Goal: Task Accomplishment & Management: Manage account settings

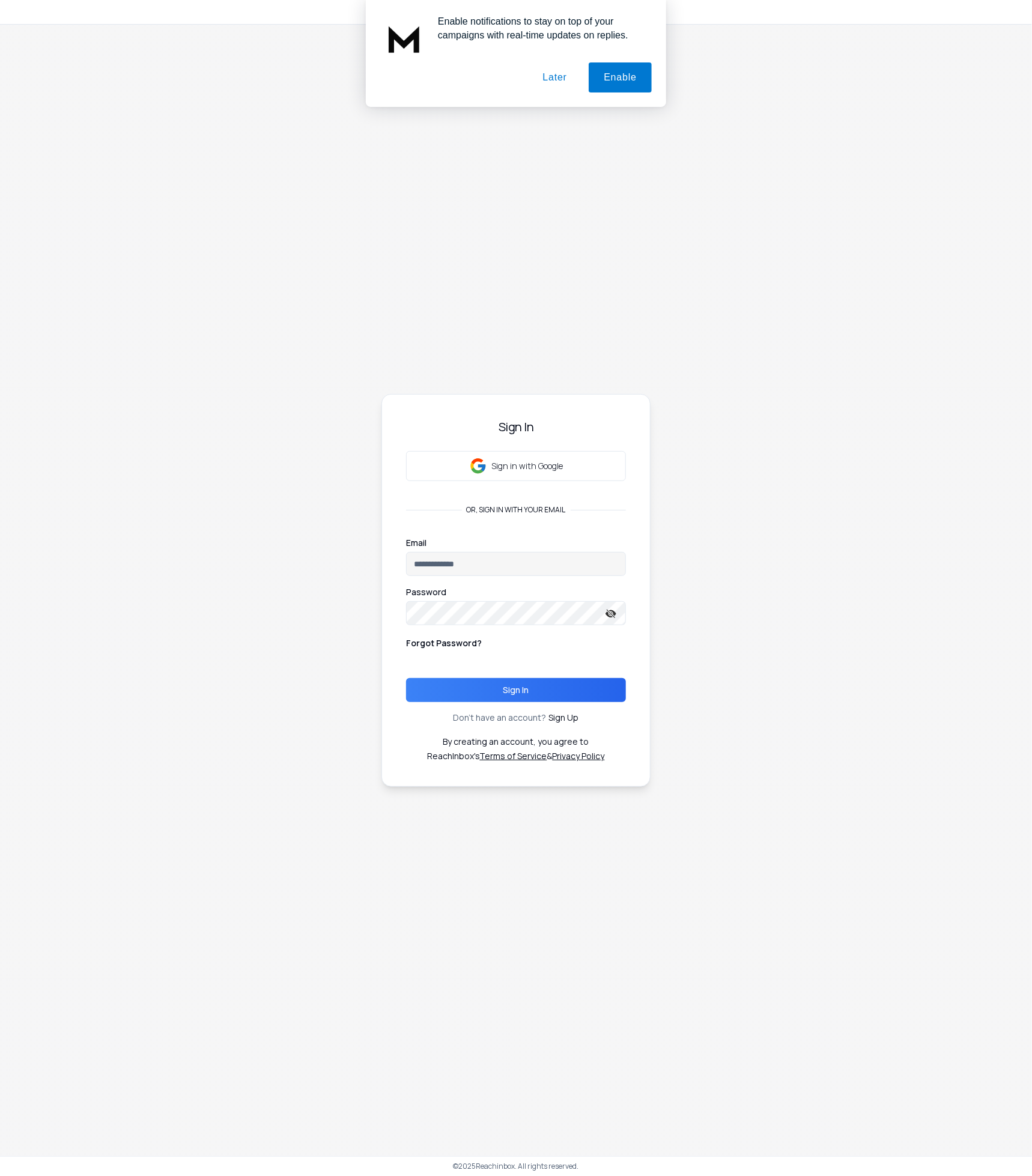
click at [549, 77] on button "Later" at bounding box center [553, 78] width 54 height 30
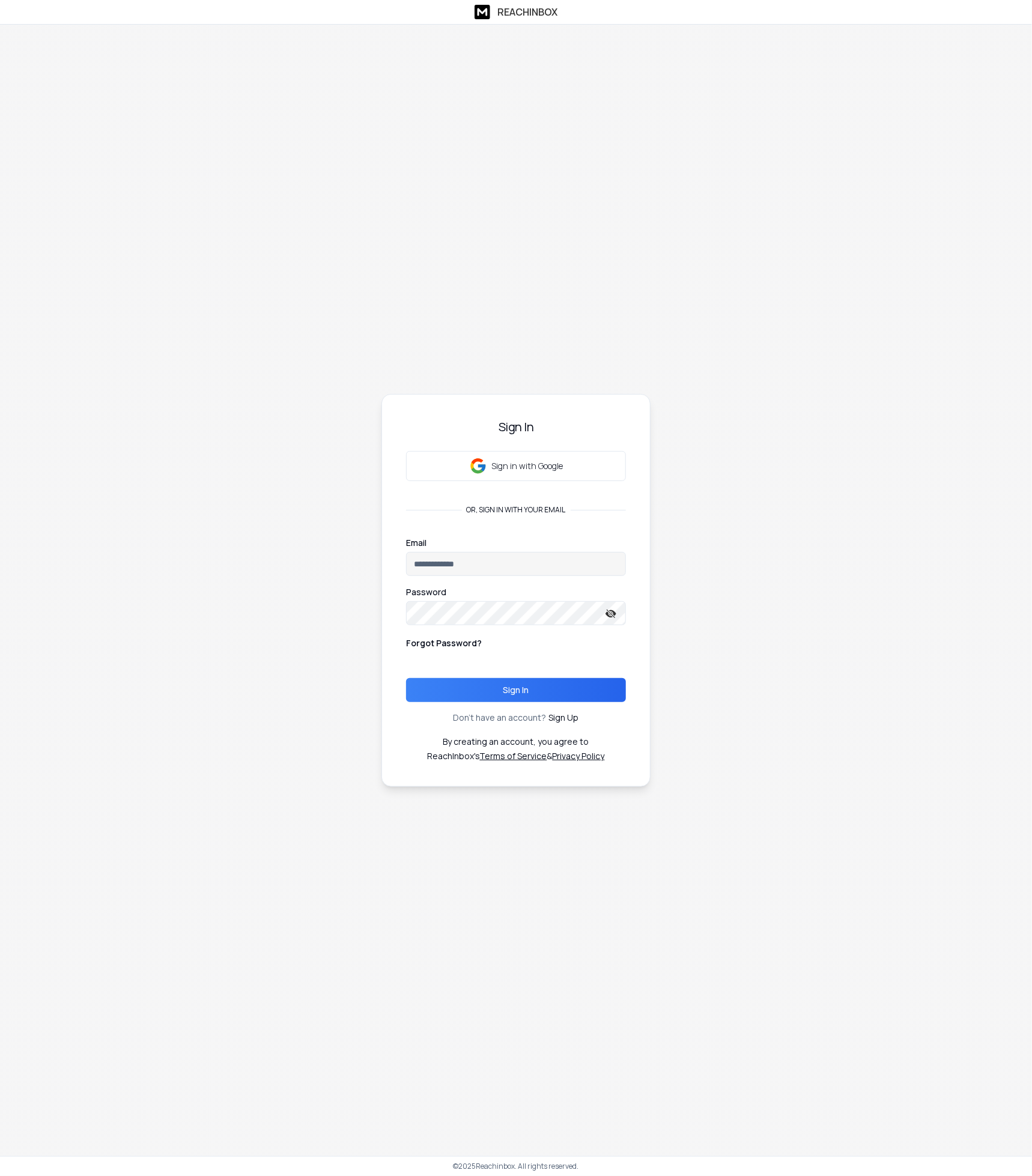
click at [516, 554] on input "email" at bounding box center [516, 563] width 219 height 24
type input "**********"
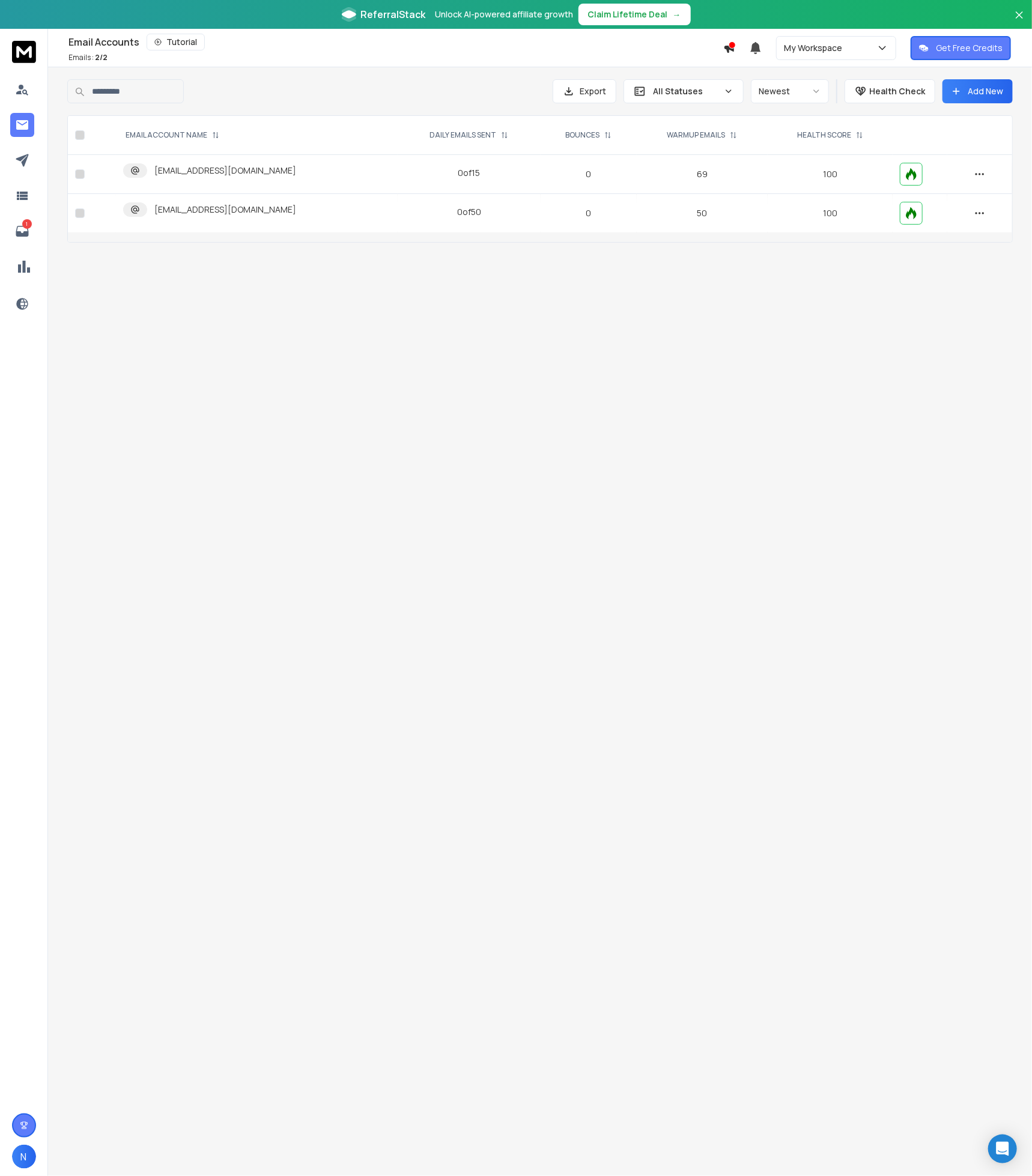
click at [1019, 14] on icon "Close banner" at bounding box center [1019, 15] width 7 height 7
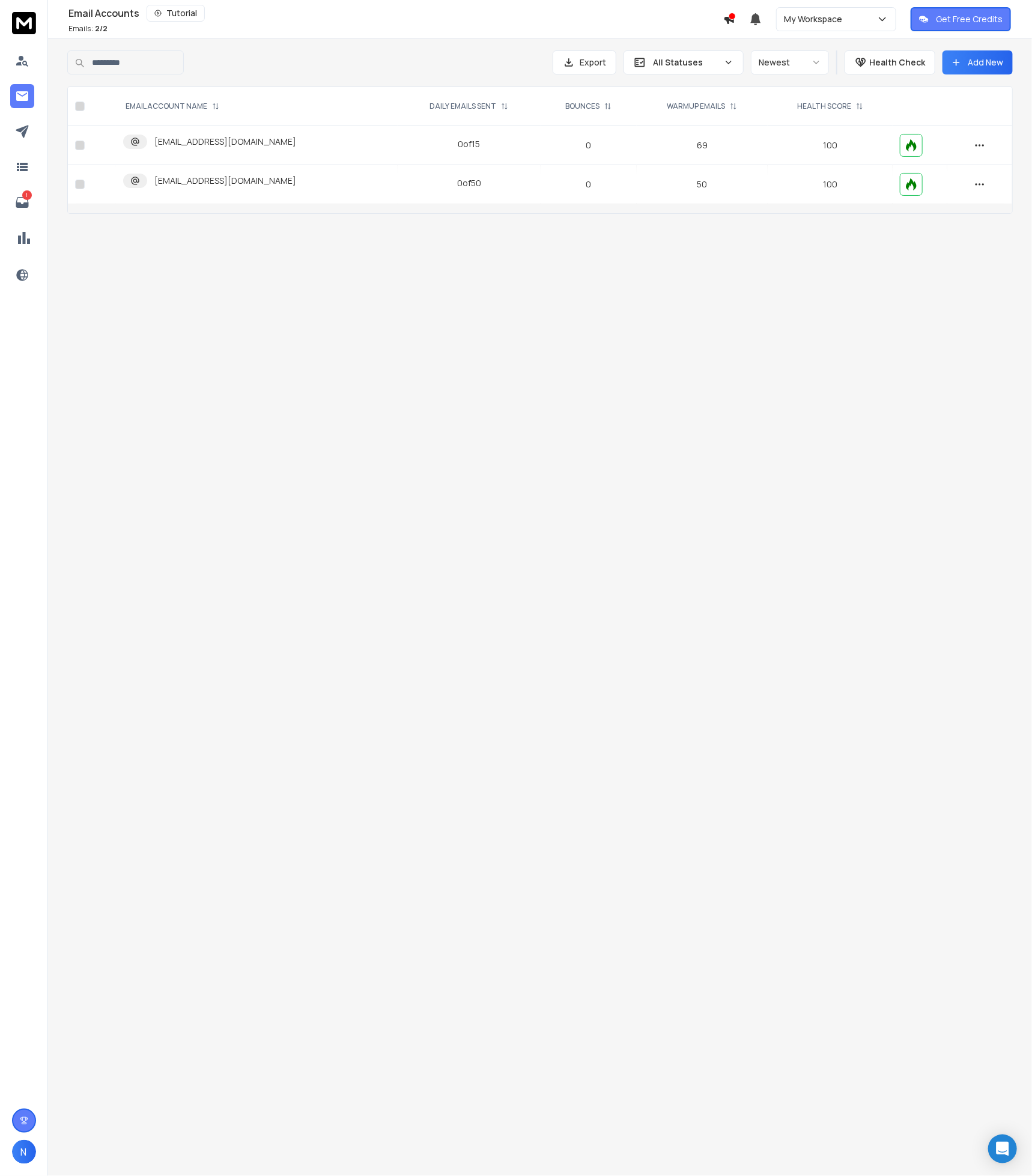
click at [734, 19] on icon at bounding box center [729, 19] width 10 height 10
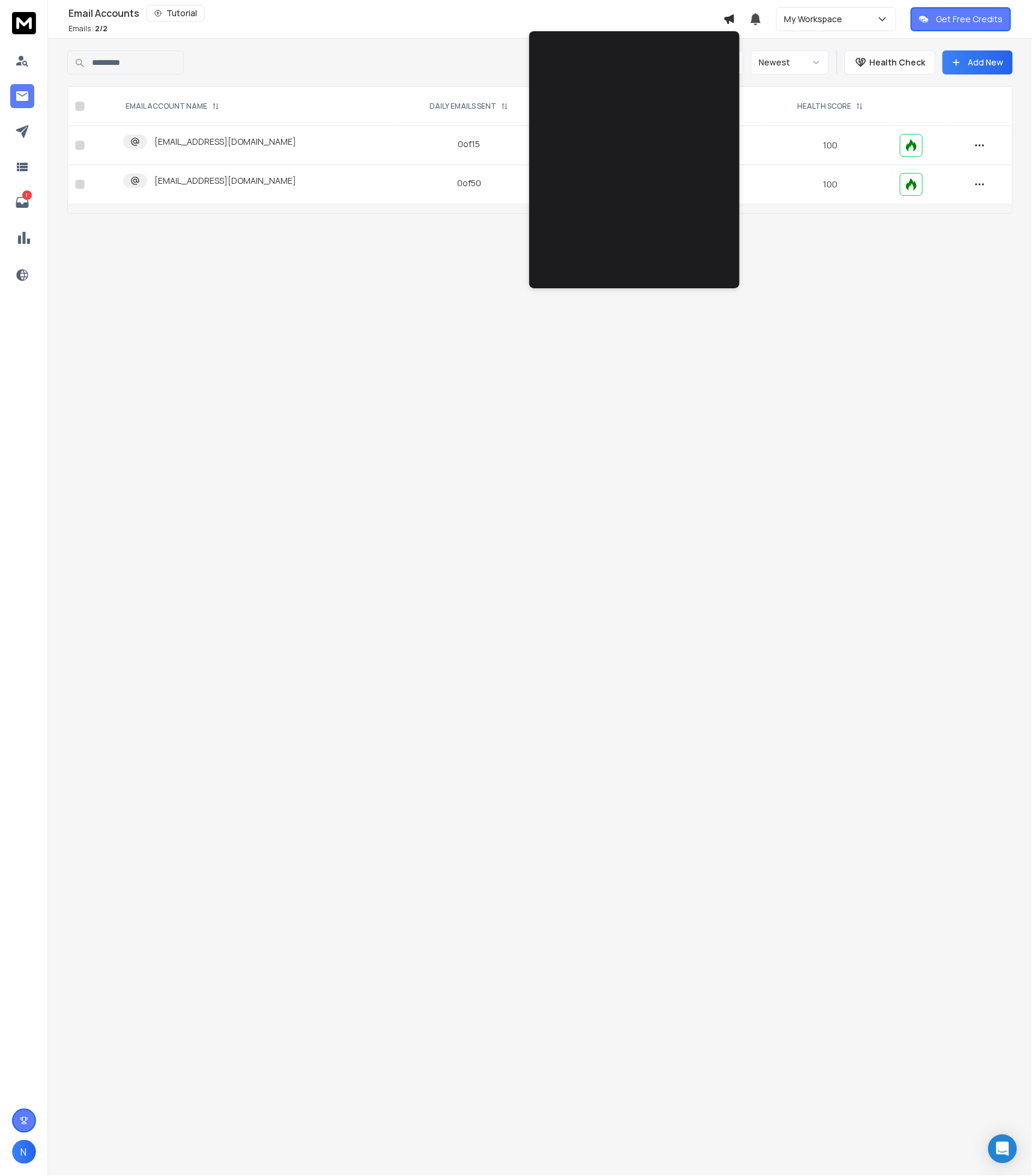
click at [397, 87] on th "DAILY EMAILS SENT" at bounding box center [469, 107] width 144 height 39
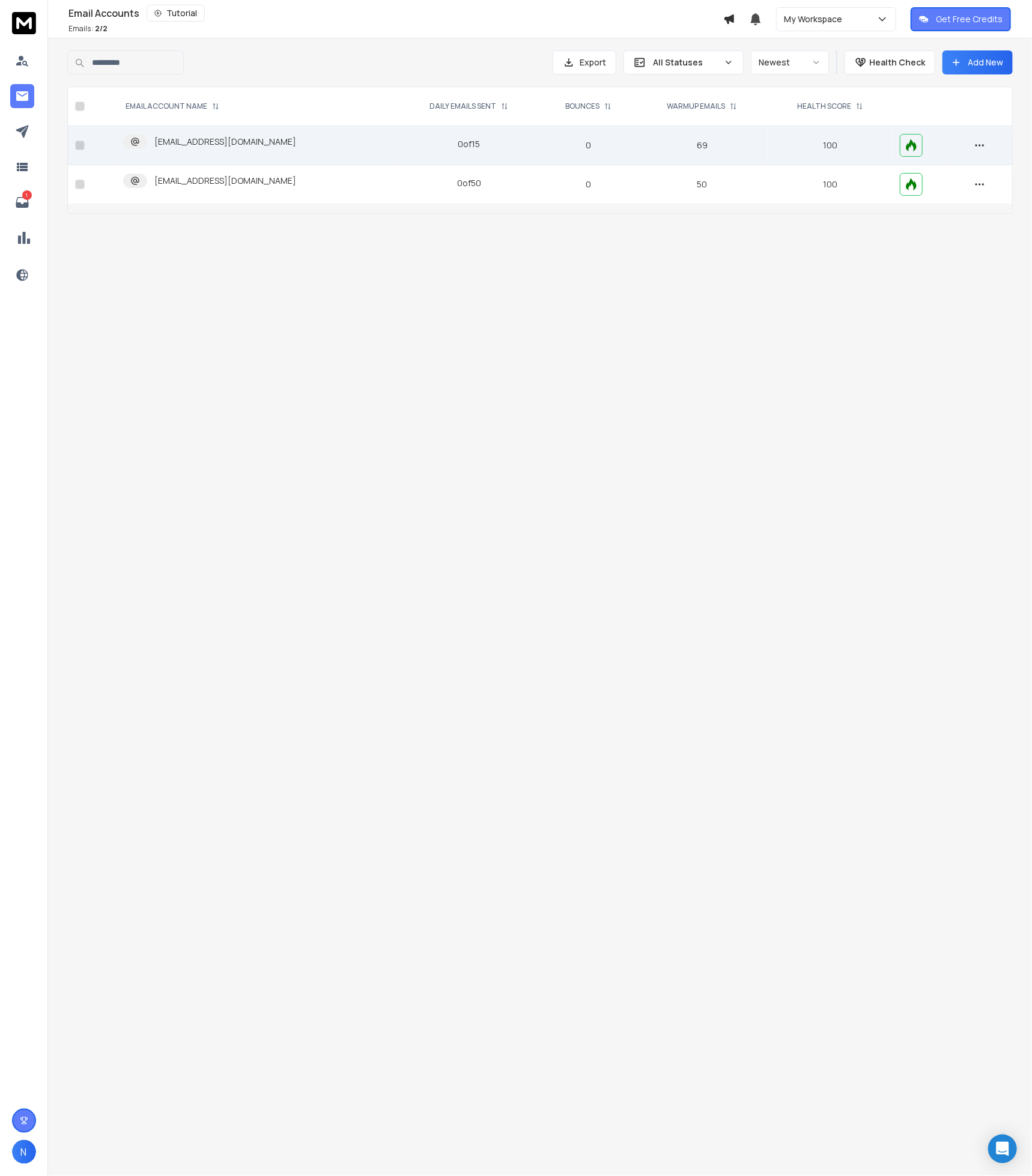
click at [327, 154] on td "[EMAIL_ADDRESS][DOMAIN_NAME]" at bounding box center [257, 145] width 282 height 39
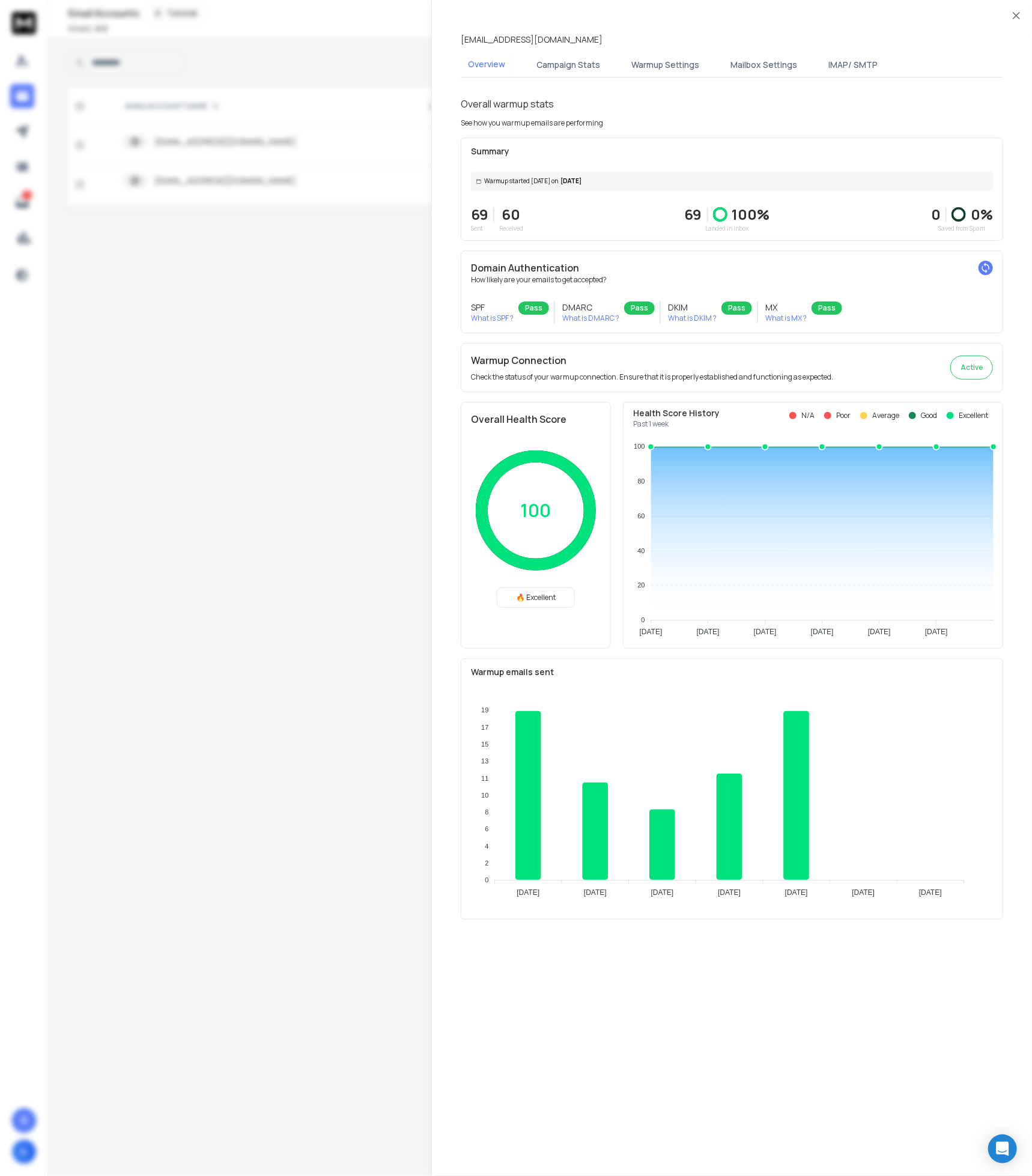
click at [687, 61] on button "Warmup Settings" at bounding box center [664, 65] width 82 height 26
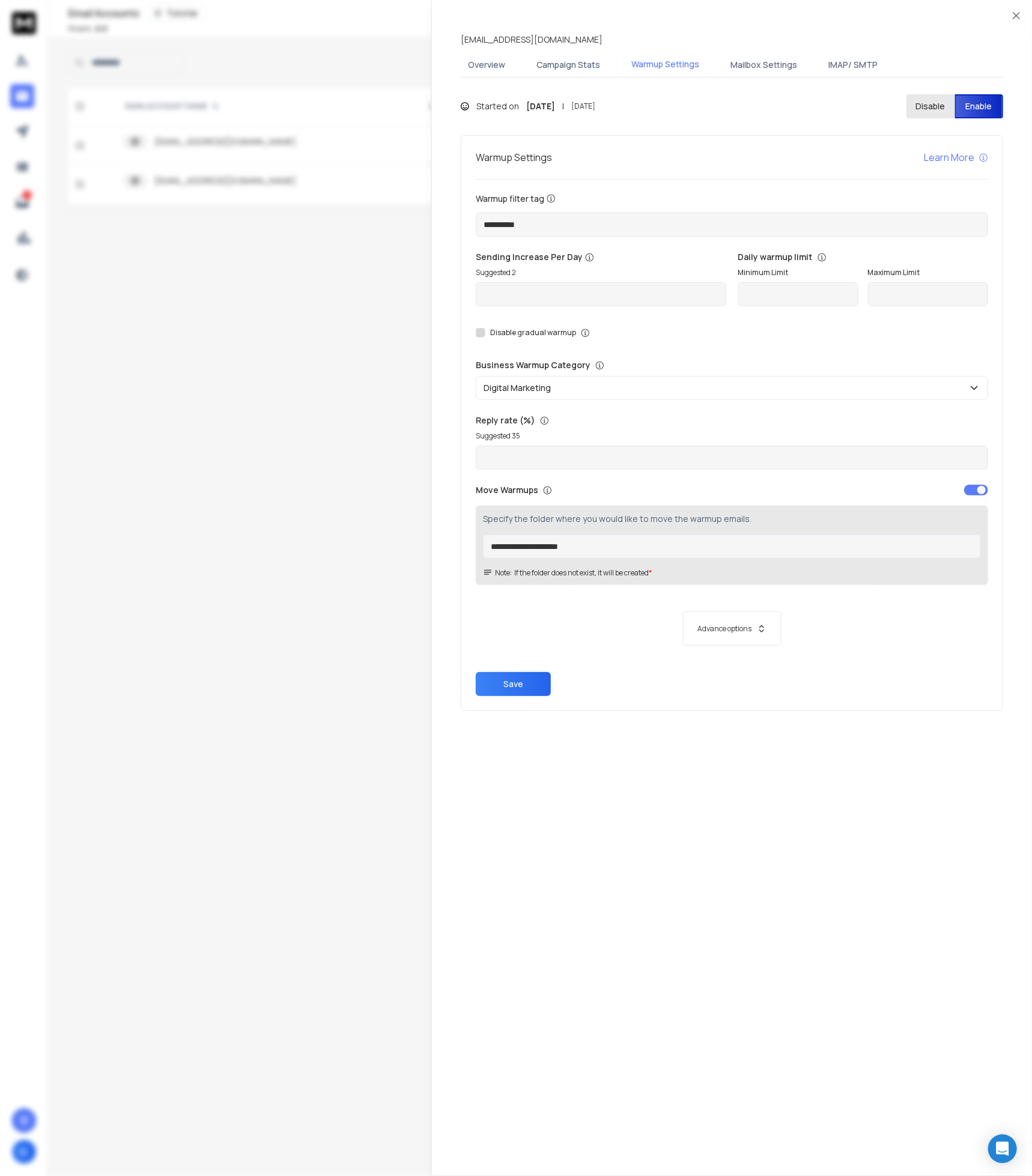
click at [791, 60] on button "Mailbox Settings" at bounding box center [763, 65] width 81 height 26
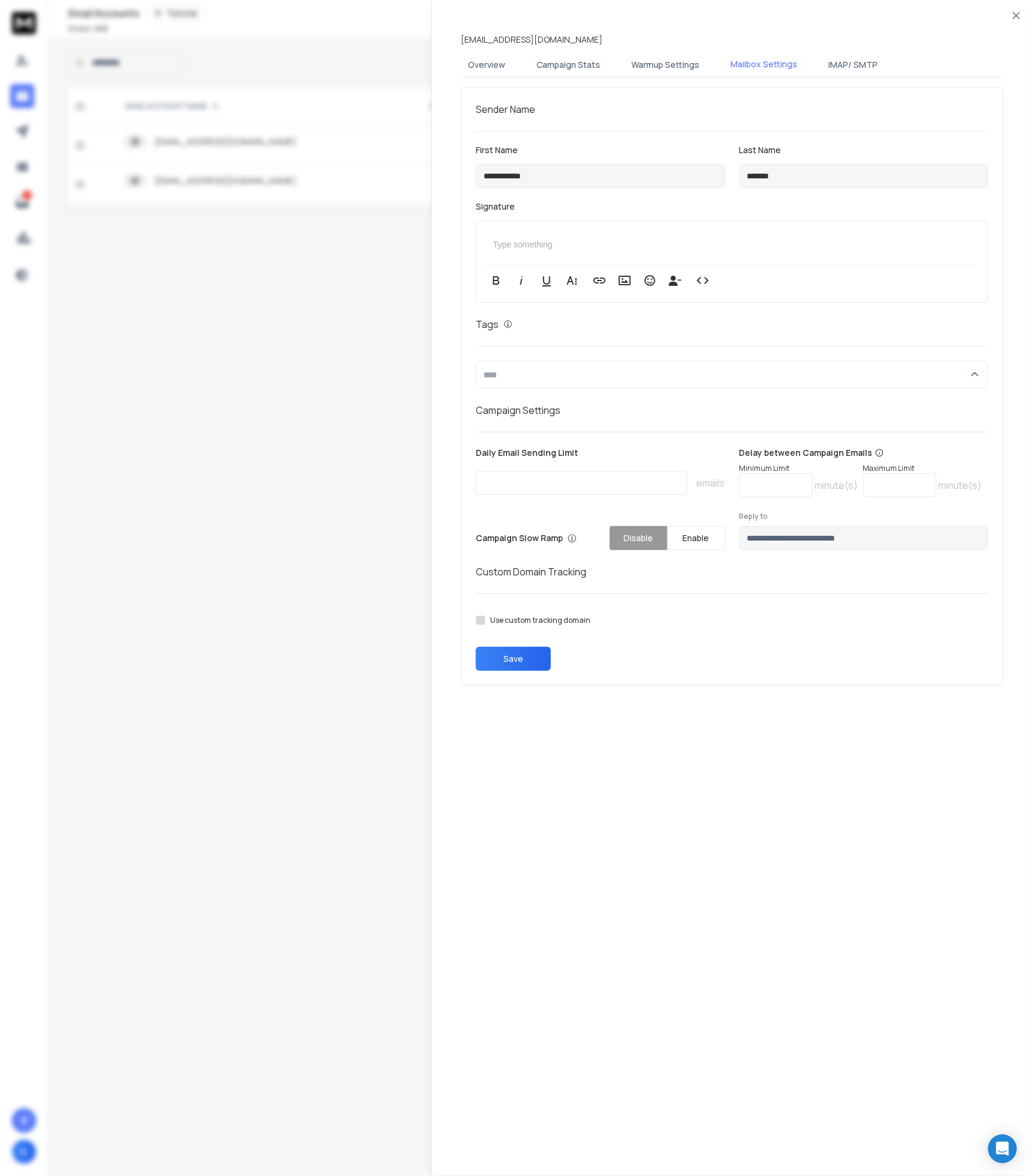
click at [851, 63] on button "IMAP/ SMTP" at bounding box center [852, 65] width 63 height 26
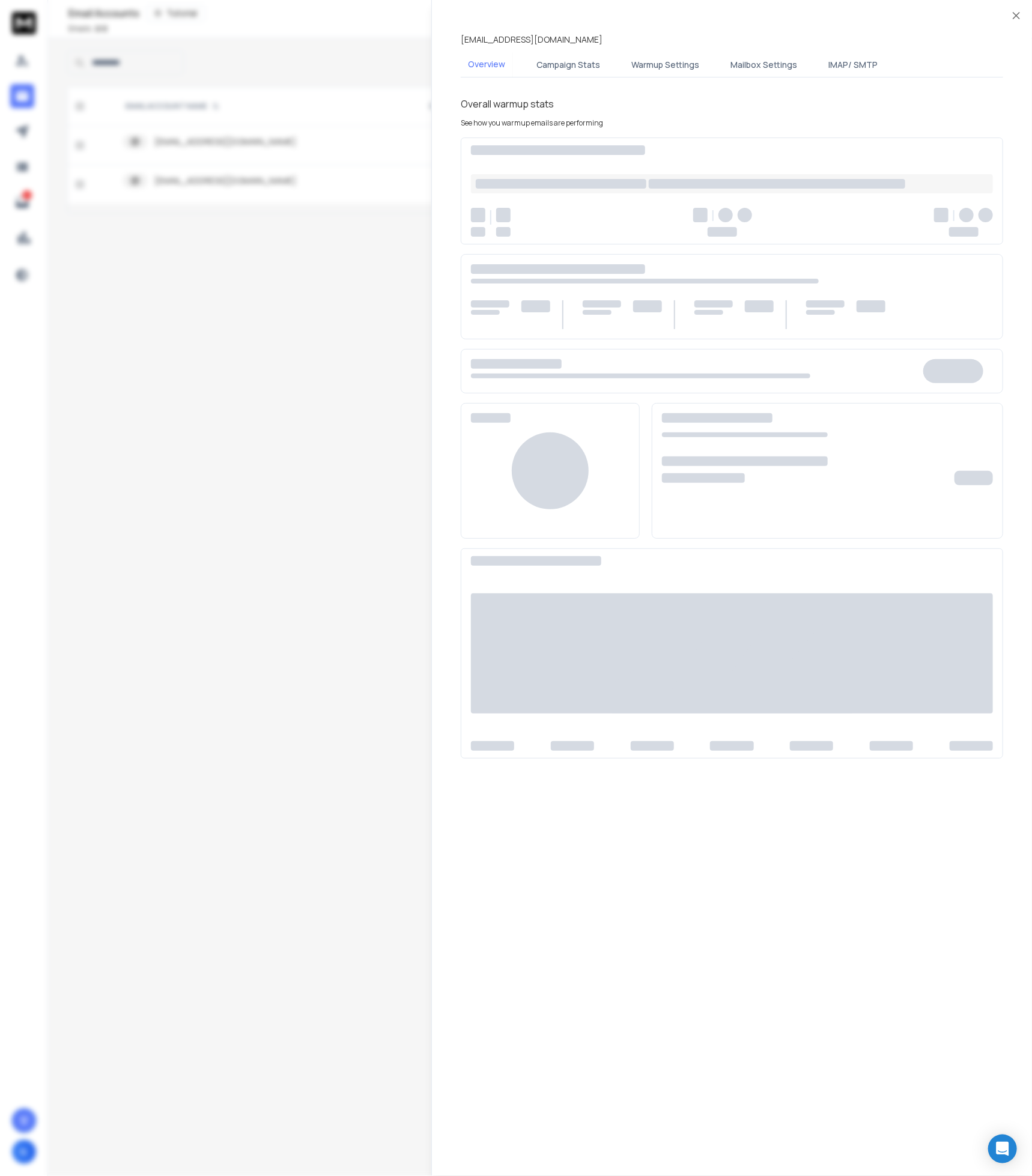
click at [286, 241] on div at bounding box center [516, 588] width 1032 height 1176
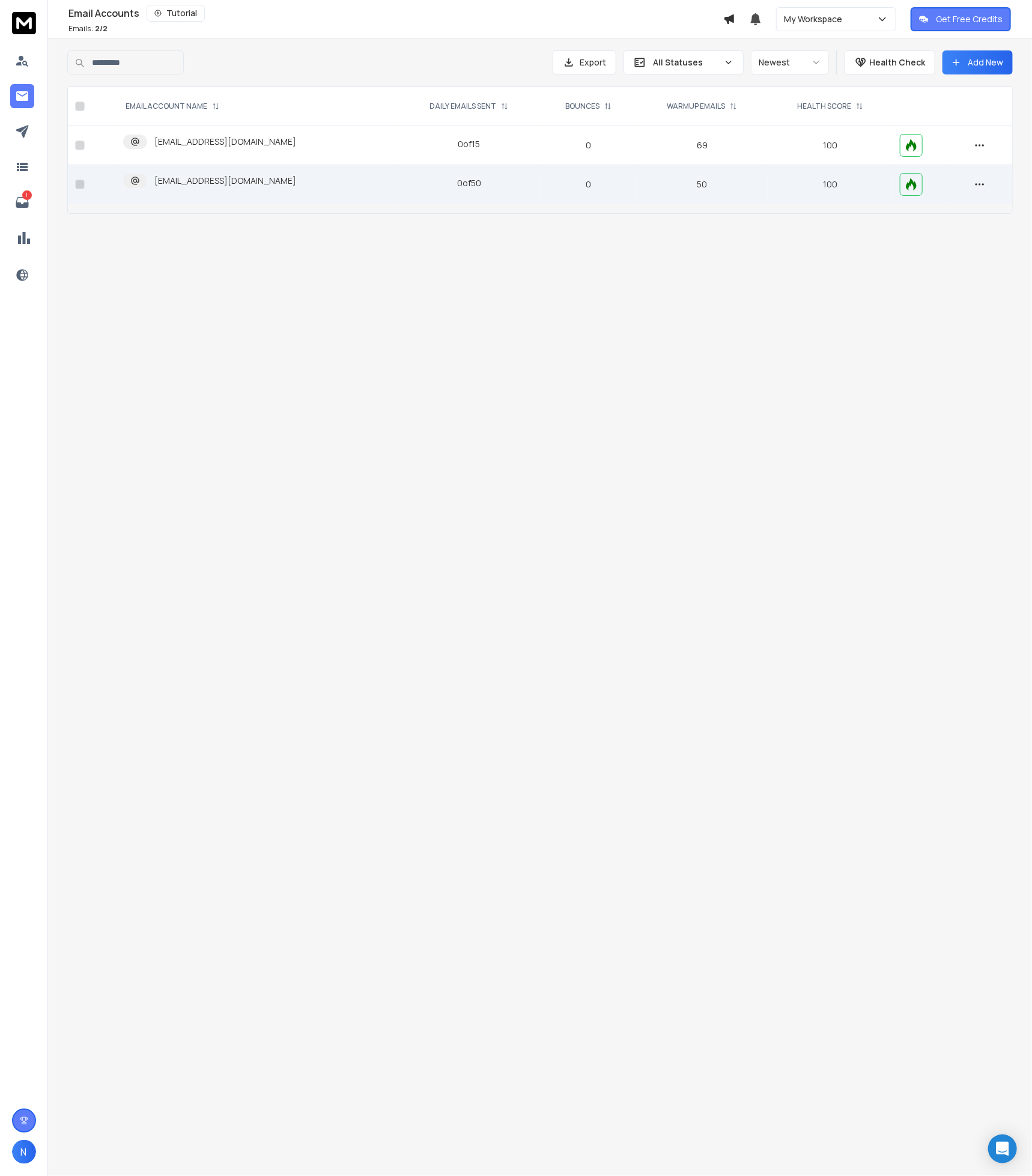
click at [231, 192] on td "[EMAIL_ADDRESS][DOMAIN_NAME]" at bounding box center [257, 184] width 282 height 39
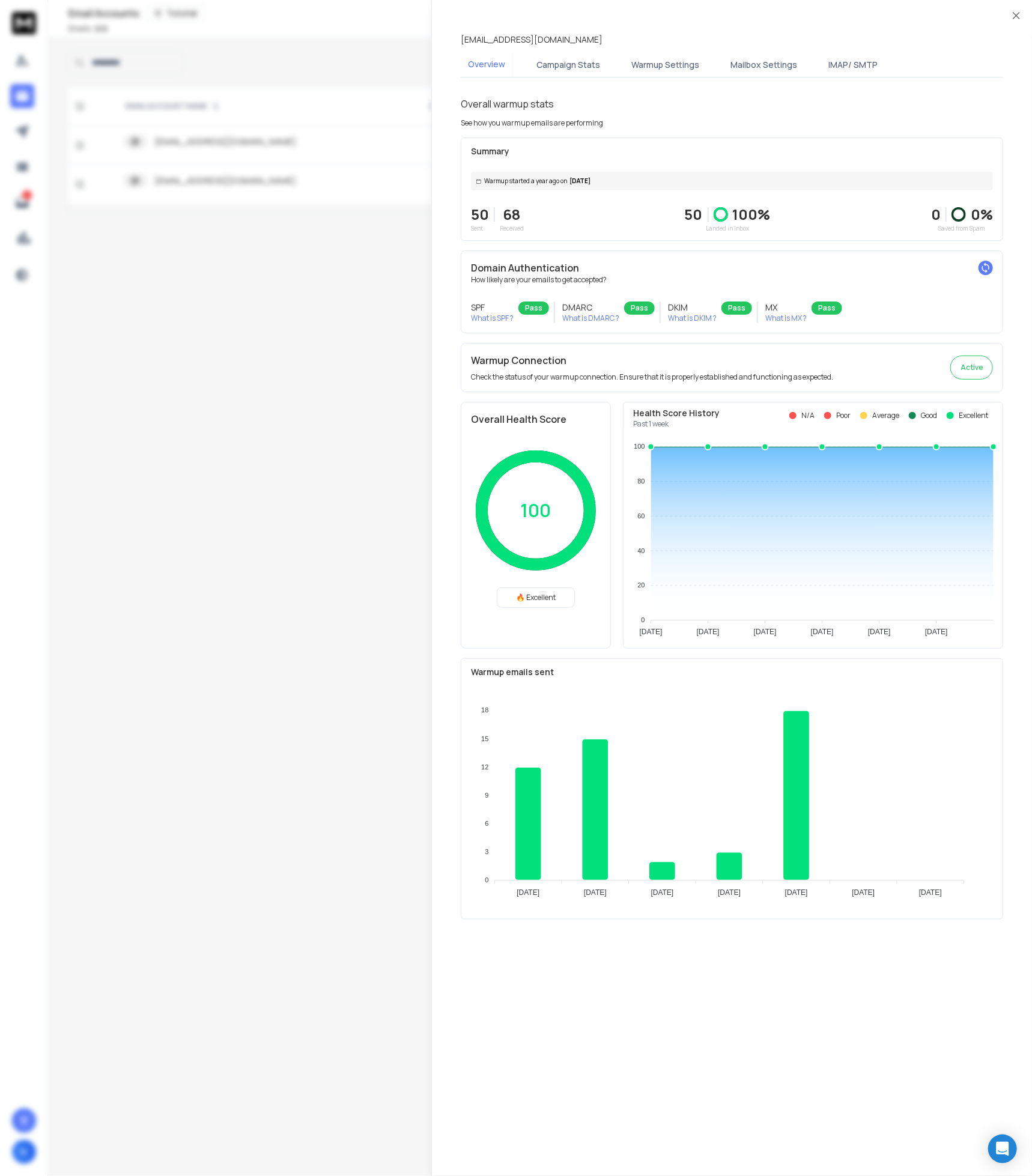
click at [772, 63] on button "Mailbox Settings" at bounding box center [763, 65] width 81 height 26
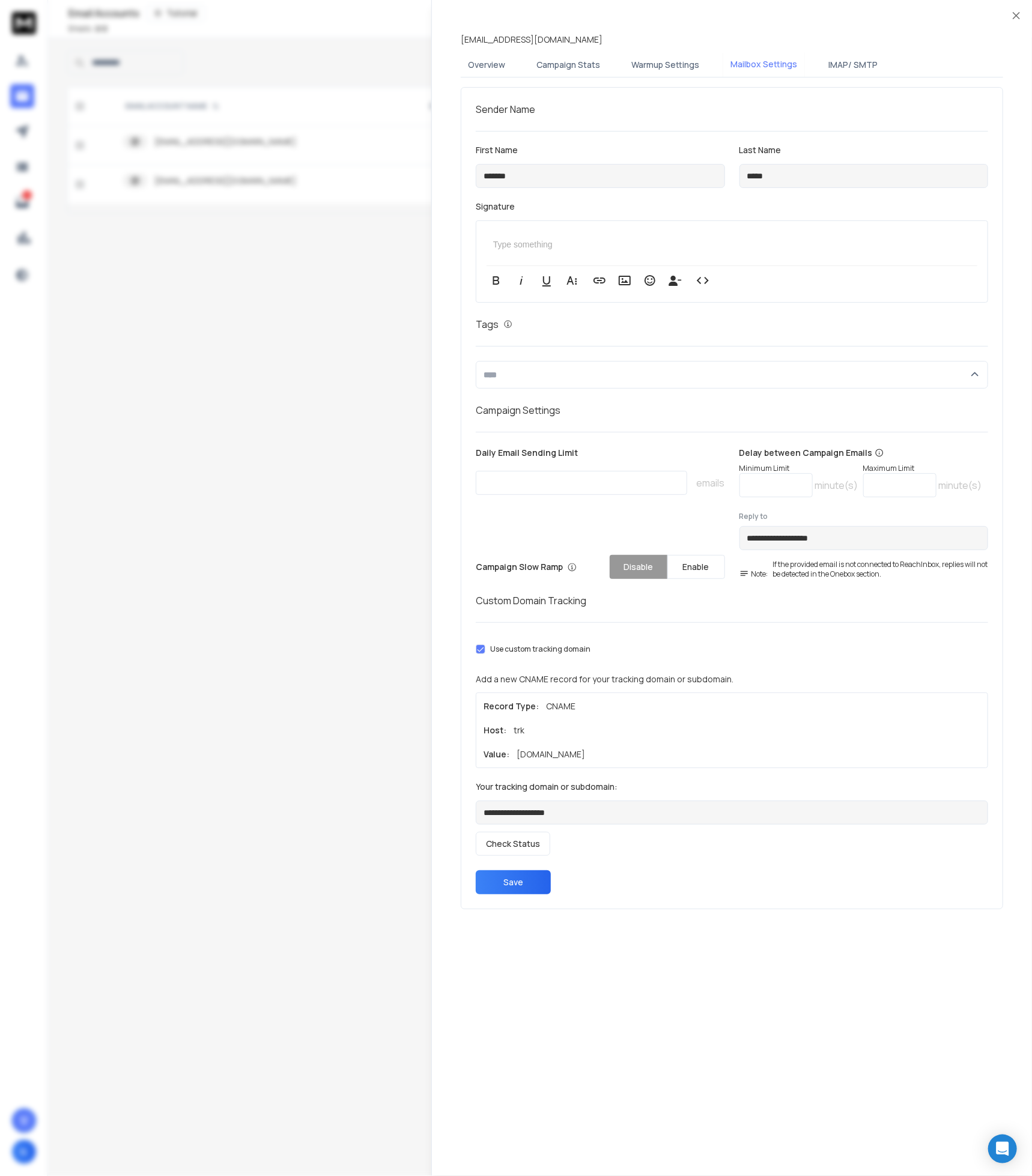
click at [846, 61] on button "IMAP/ SMTP" at bounding box center [852, 65] width 63 height 26
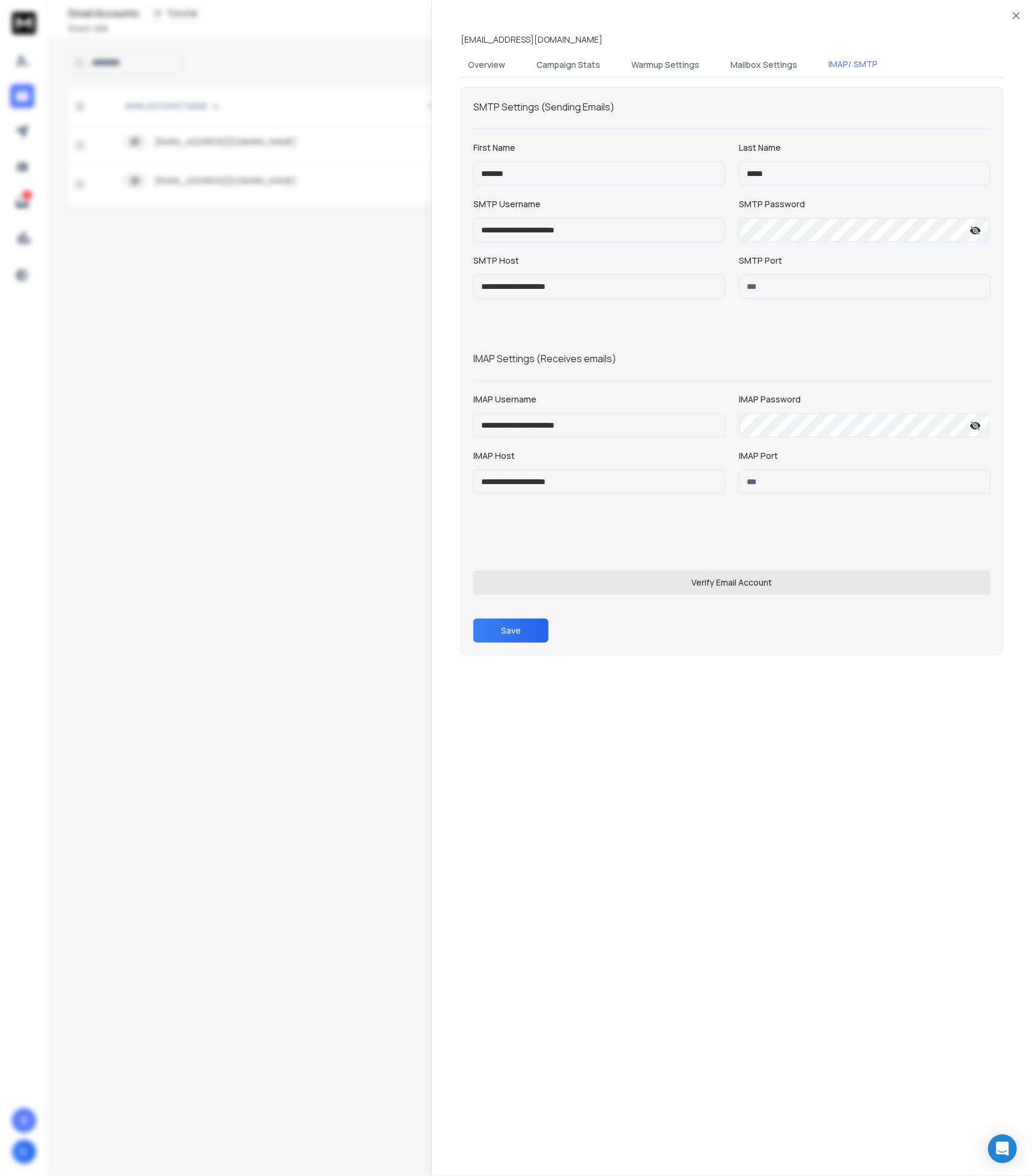
click at [598, 573] on button "Verify Email Account" at bounding box center [731, 582] width 517 height 24
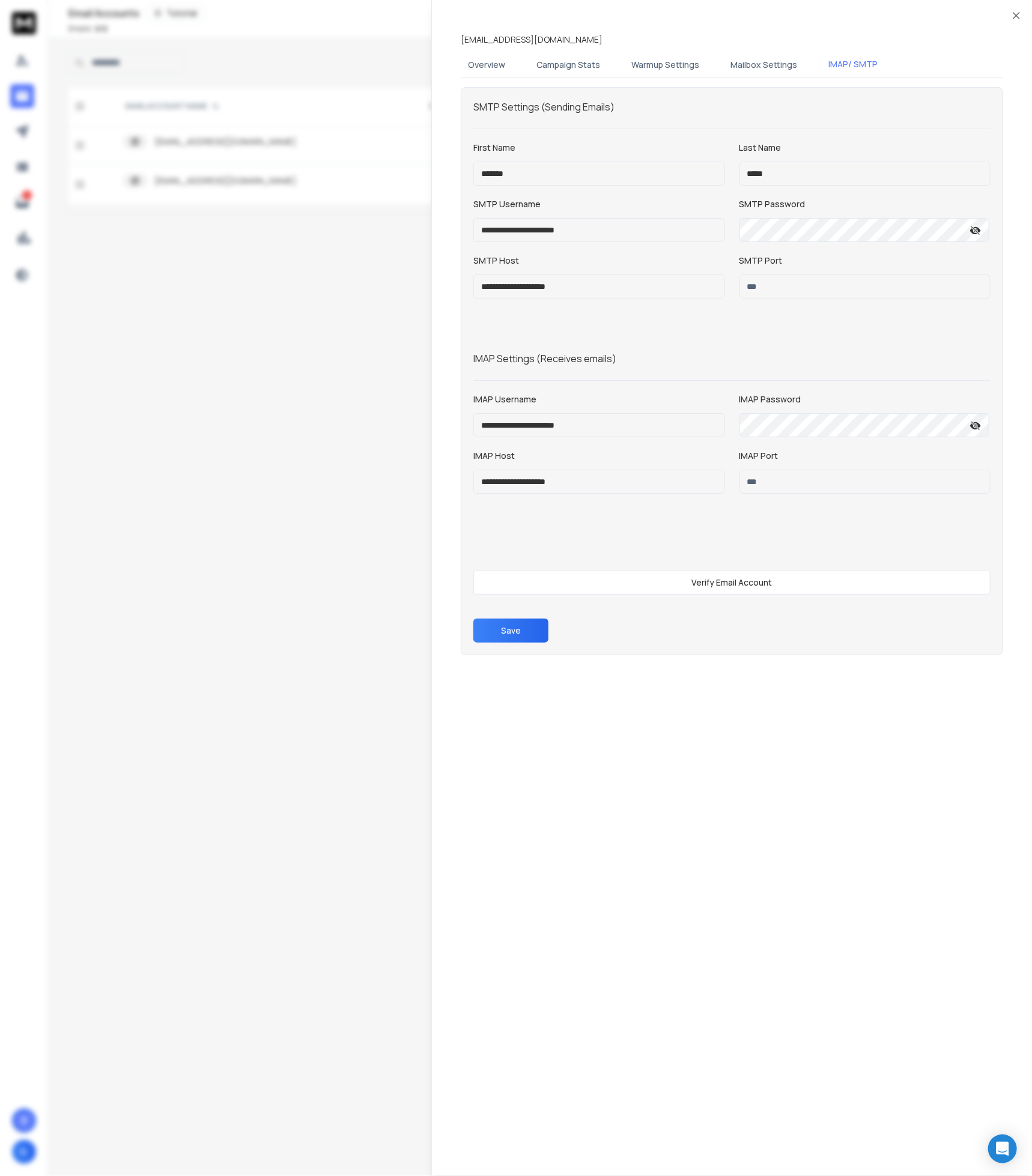
click at [297, 211] on div at bounding box center [516, 588] width 1032 height 1176
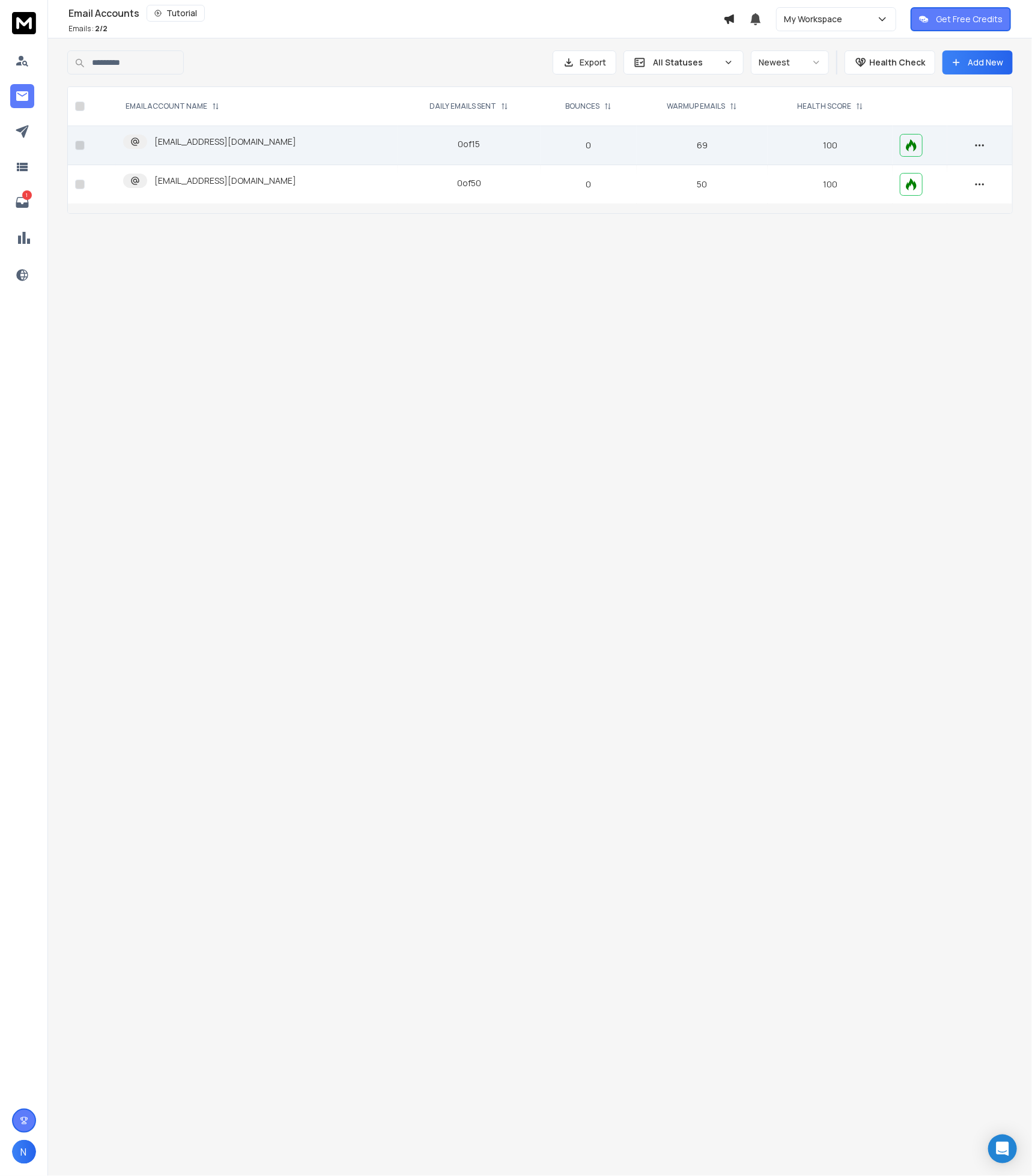
click at [298, 135] on div "[EMAIL_ADDRESS][DOMAIN_NAME]" at bounding box center [256, 142] width 267 height 14
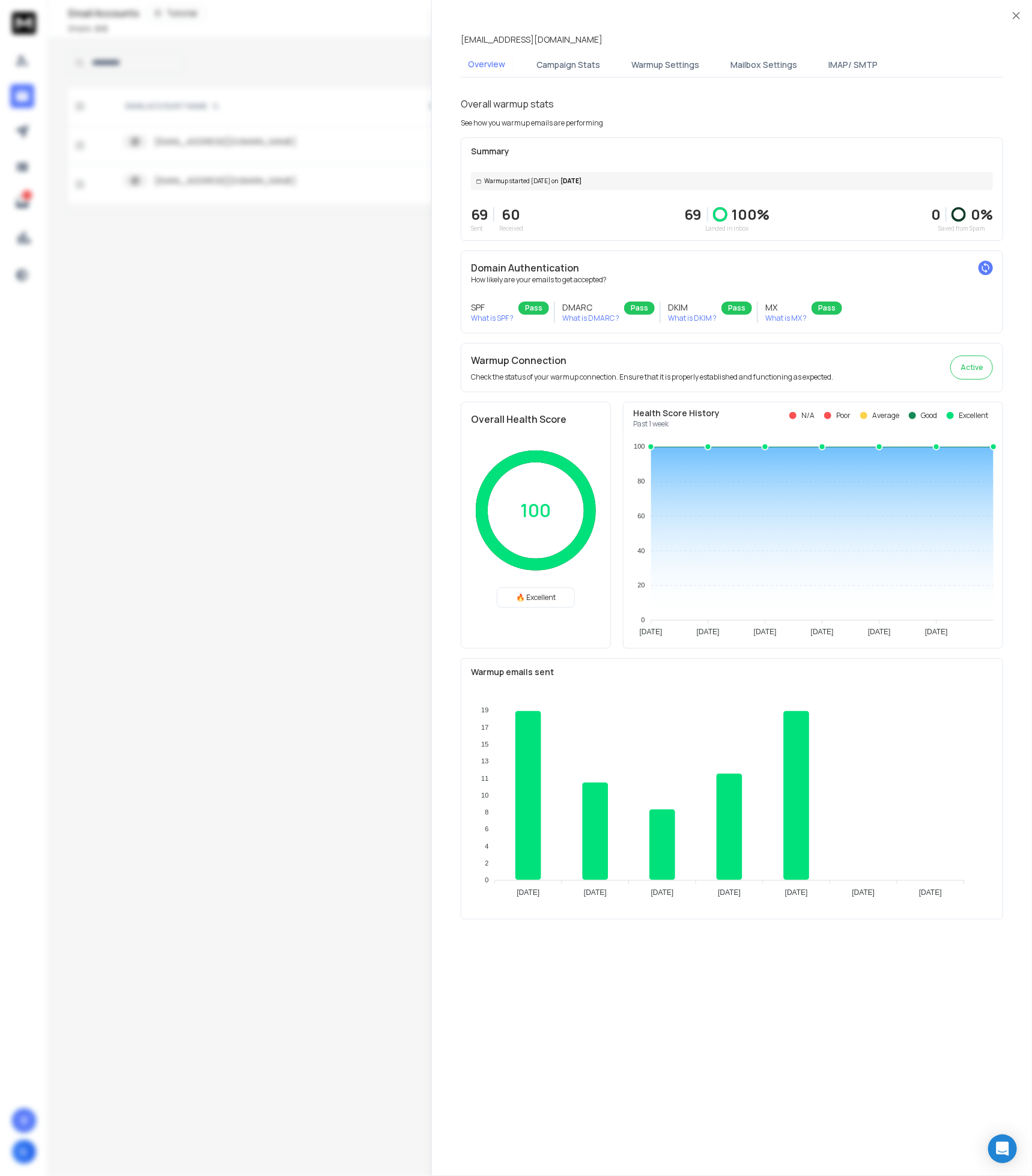
click at [662, 61] on button "Warmup Settings" at bounding box center [664, 65] width 82 height 26
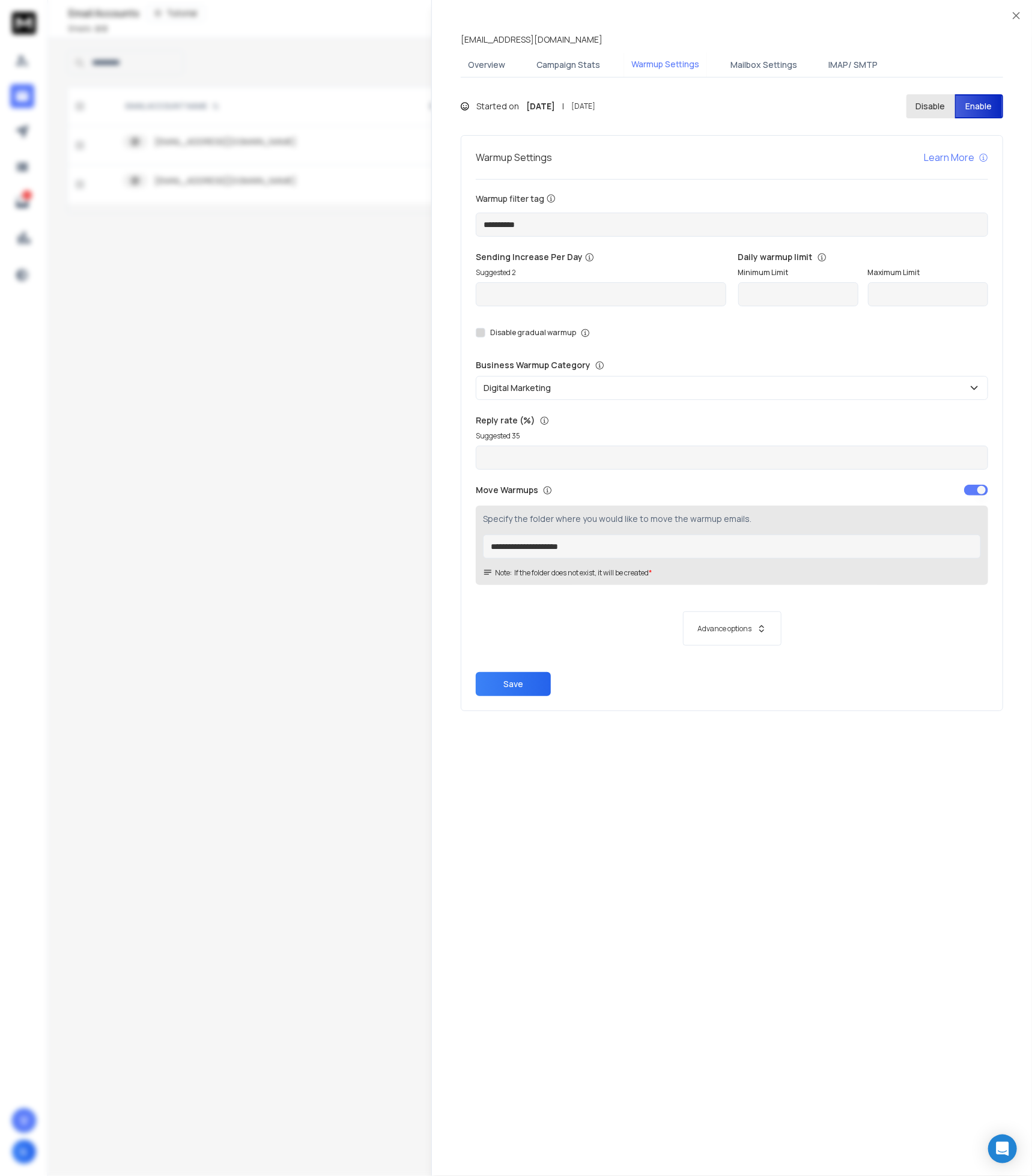
click at [513, 459] on input "**" at bounding box center [731, 458] width 512 height 24
click at [464, 418] on div "**********" at bounding box center [731, 422] width 542 height 576
click at [486, 62] on button "Overview" at bounding box center [486, 65] width 52 height 26
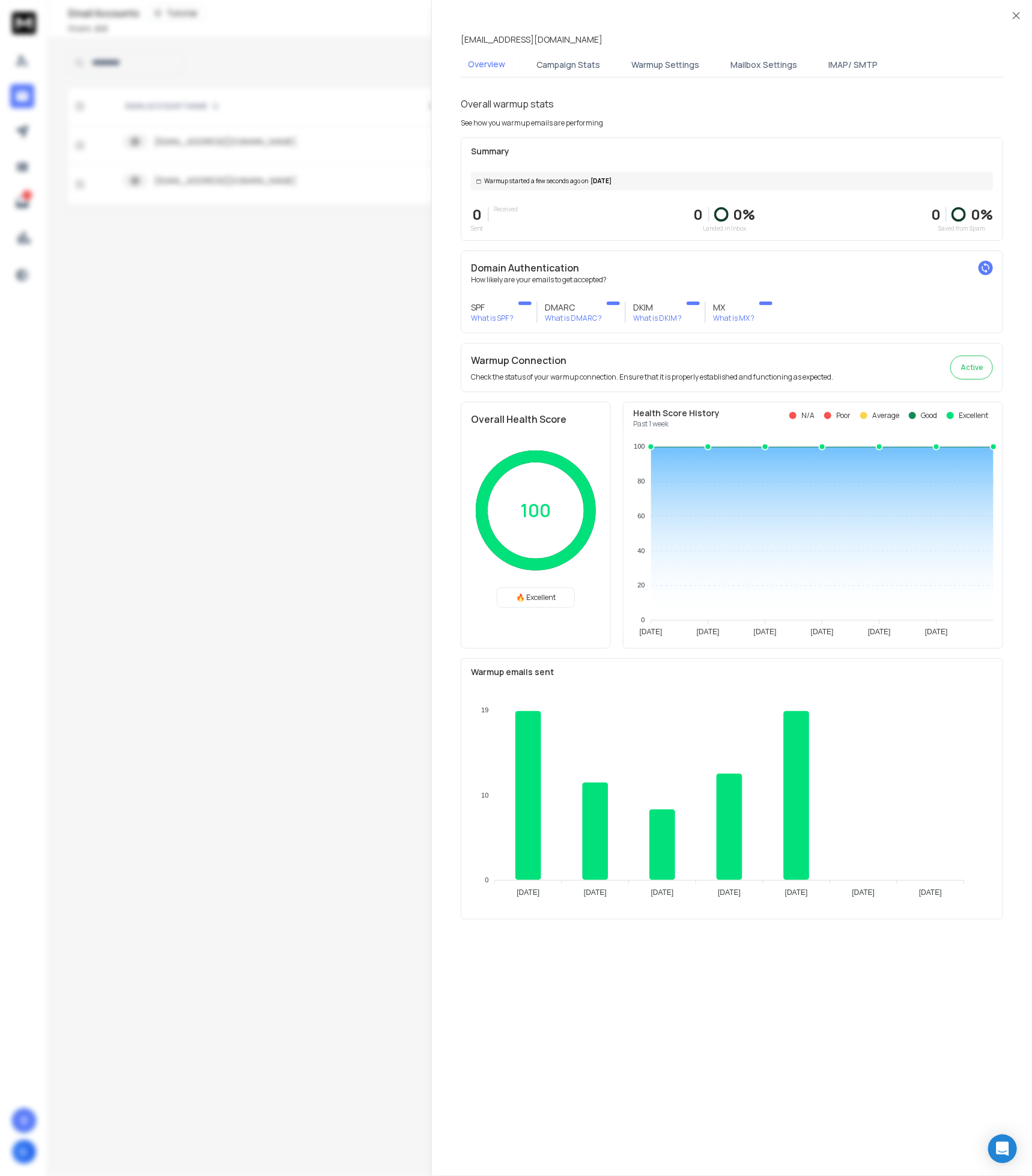
click at [364, 333] on div at bounding box center [516, 588] width 1032 height 1176
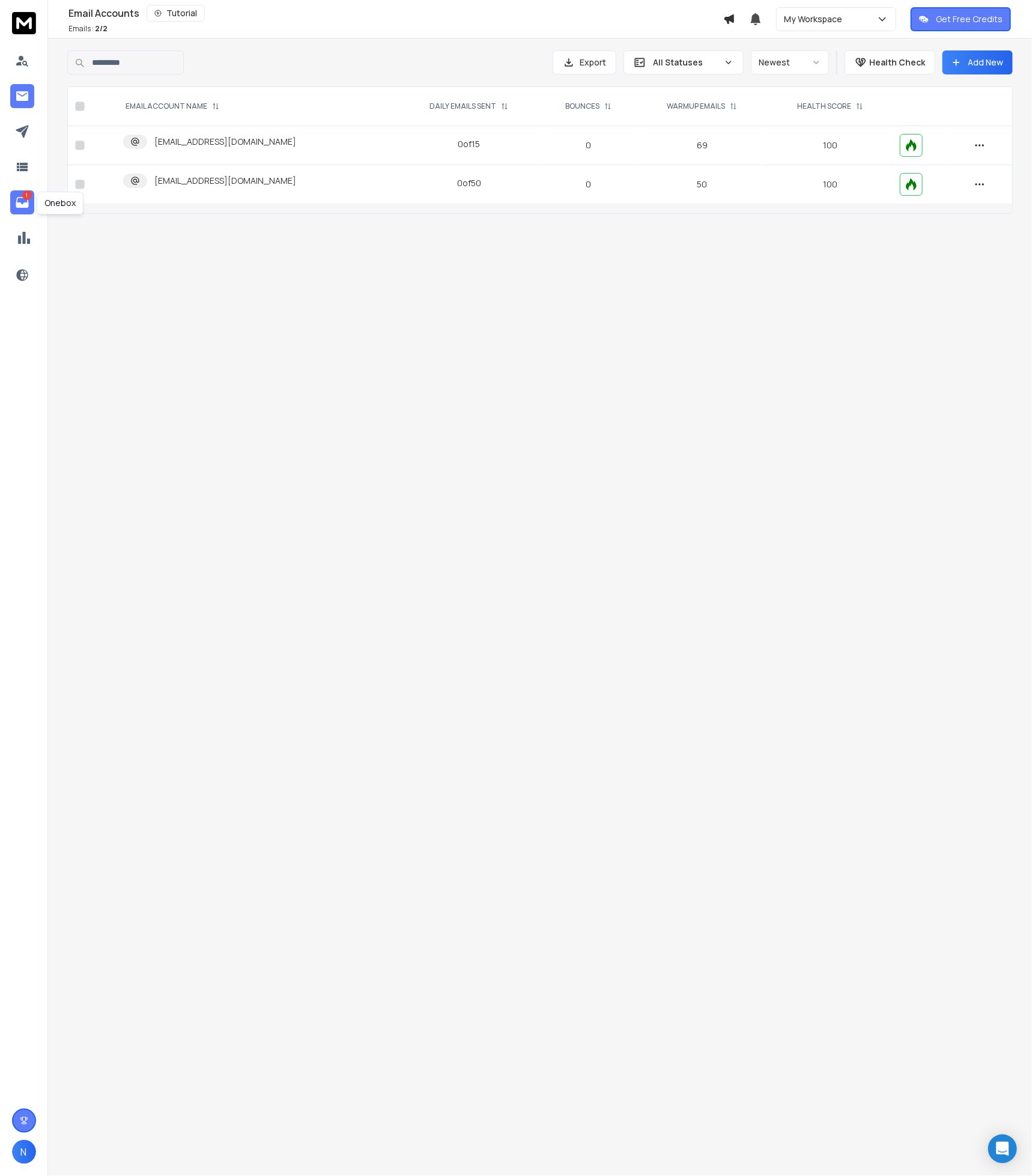
click at [26, 203] on icon at bounding box center [22, 202] width 12 height 11
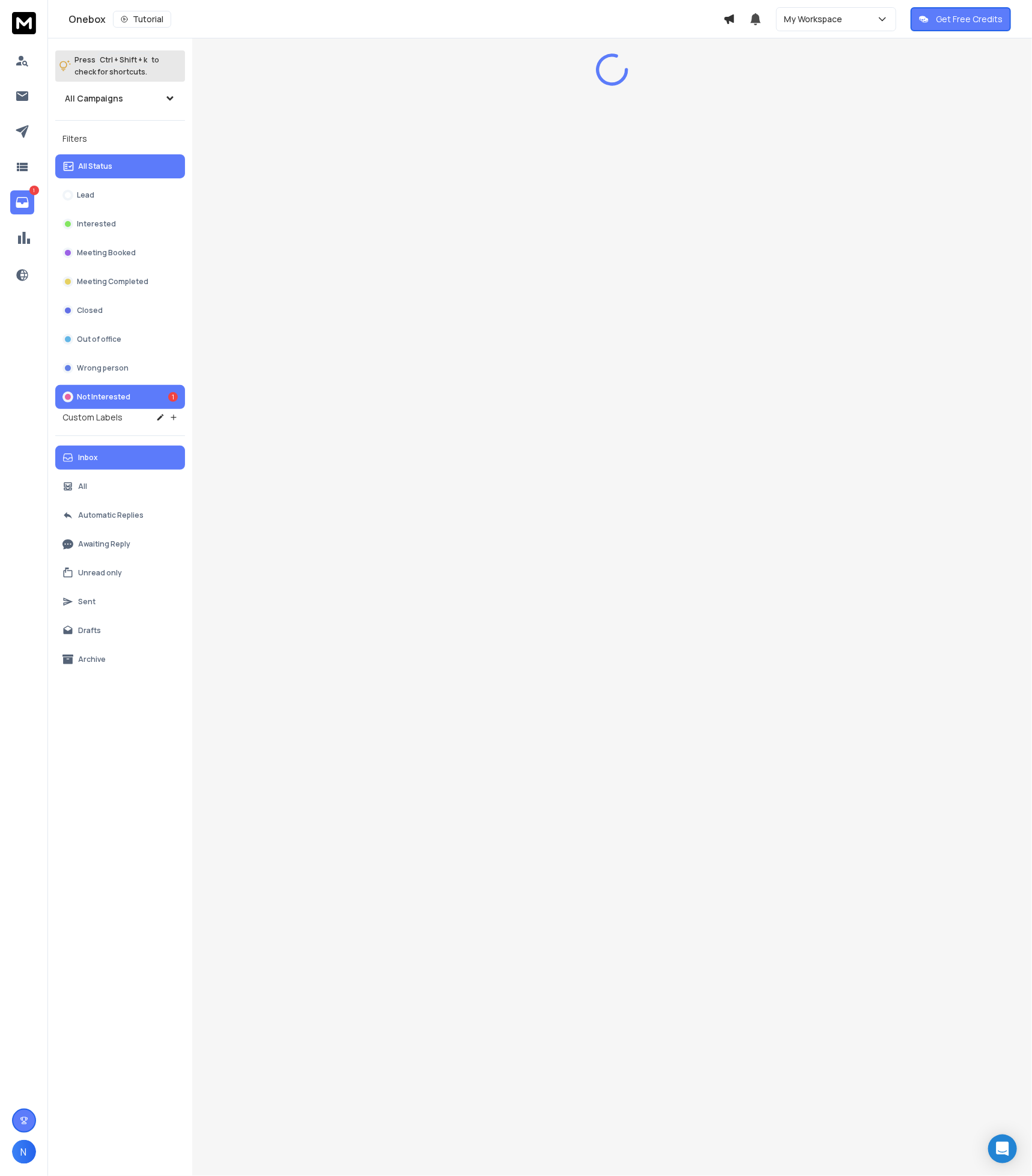
click at [120, 392] on p "Not Interested" at bounding box center [103, 397] width 54 height 10
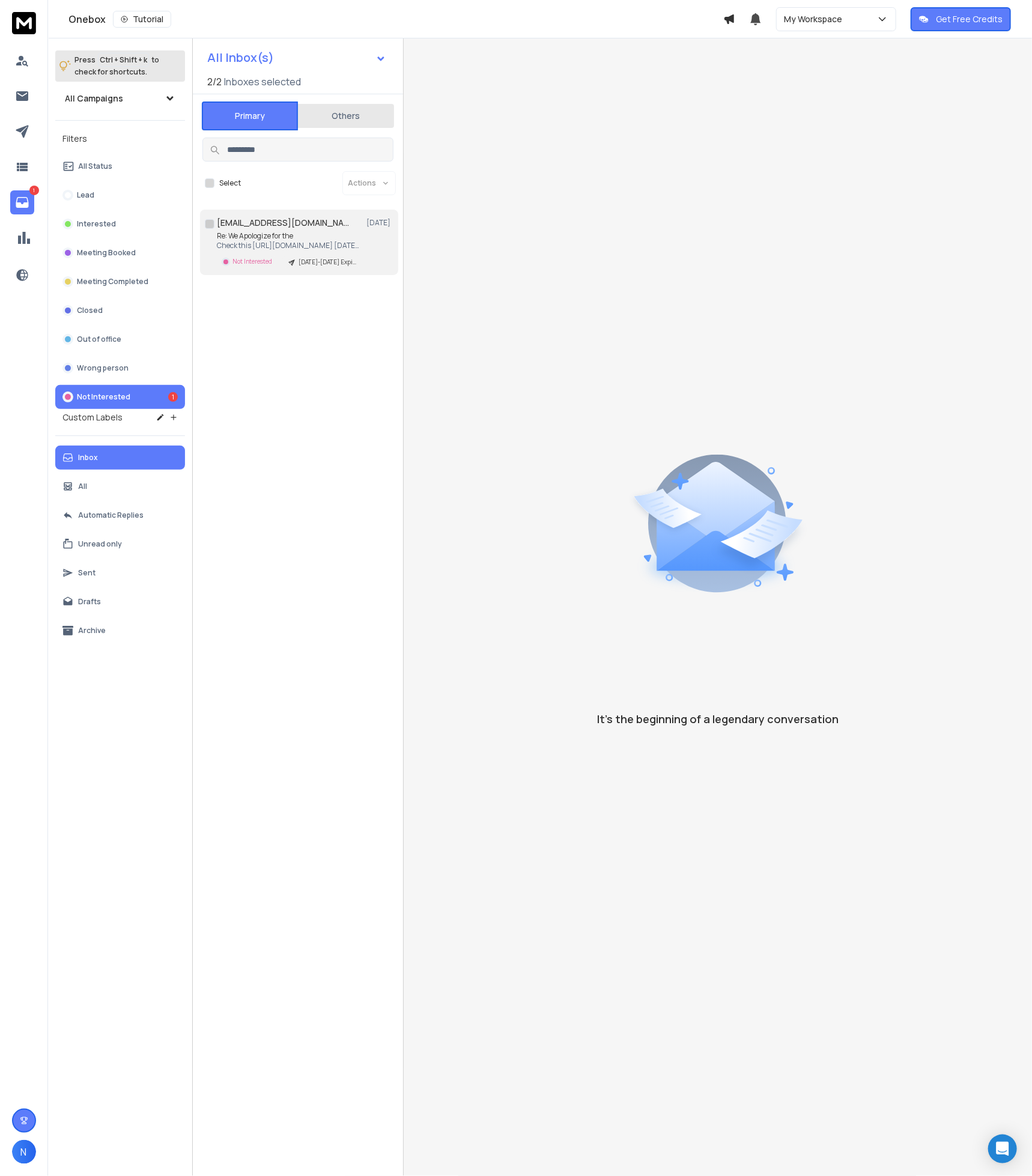
click at [301, 232] on p "Re: We Apologize for the" at bounding box center [289, 235] width 145 height 10
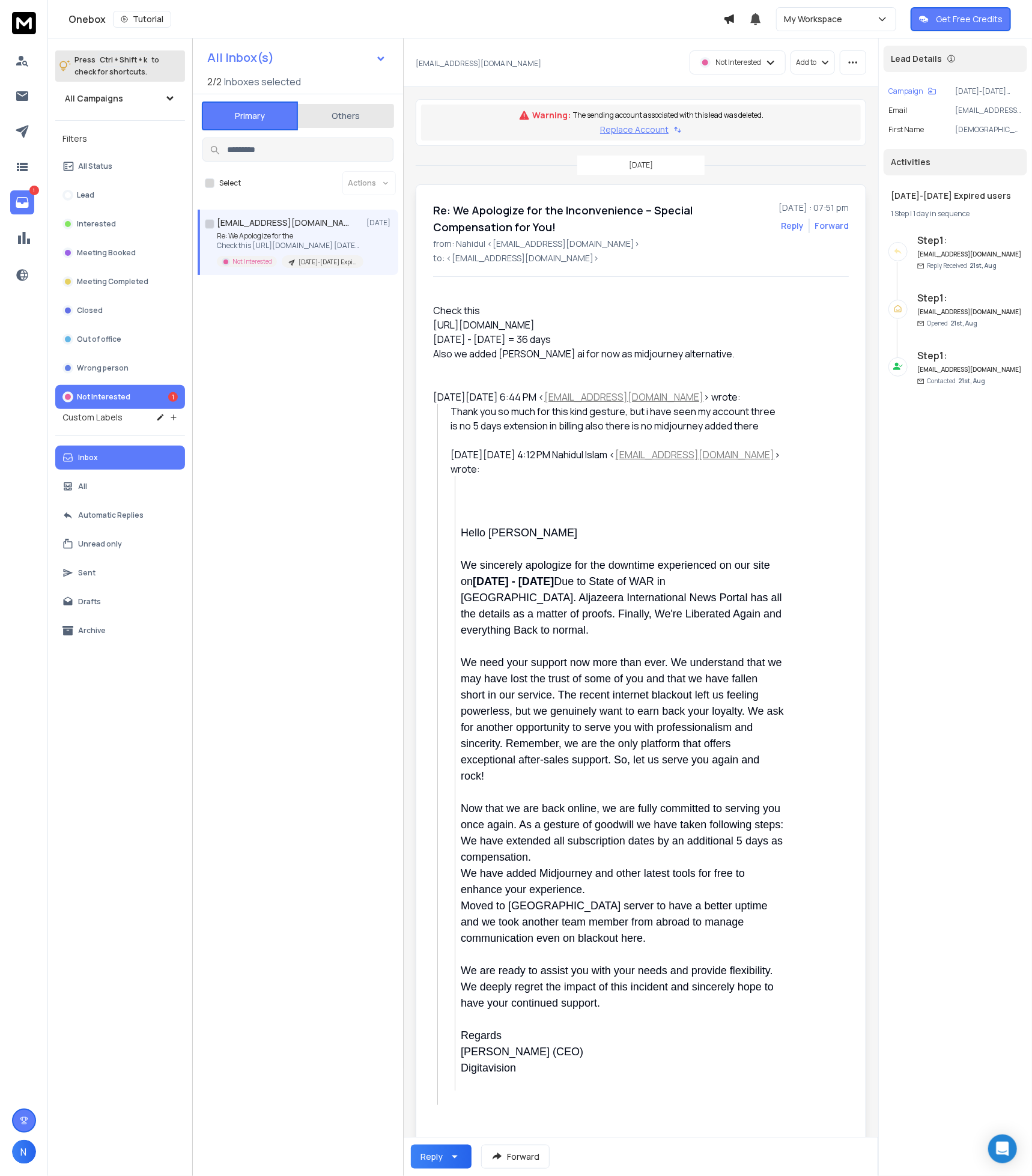
click at [442, 323] on div "[URL][DOMAIN_NAME]" at bounding box center [608, 324] width 351 height 14
drag, startPoint x: 442, startPoint y: 323, endPoint x: 547, endPoint y: 320, distance: 105.0
click at [547, 320] on div "[URL][DOMAIN_NAME]" at bounding box center [608, 324] width 351 height 14
click at [22, 72] on div at bounding box center [24, 63] width 27 height 28
click at [24, 69] on link at bounding box center [22, 60] width 24 height 24
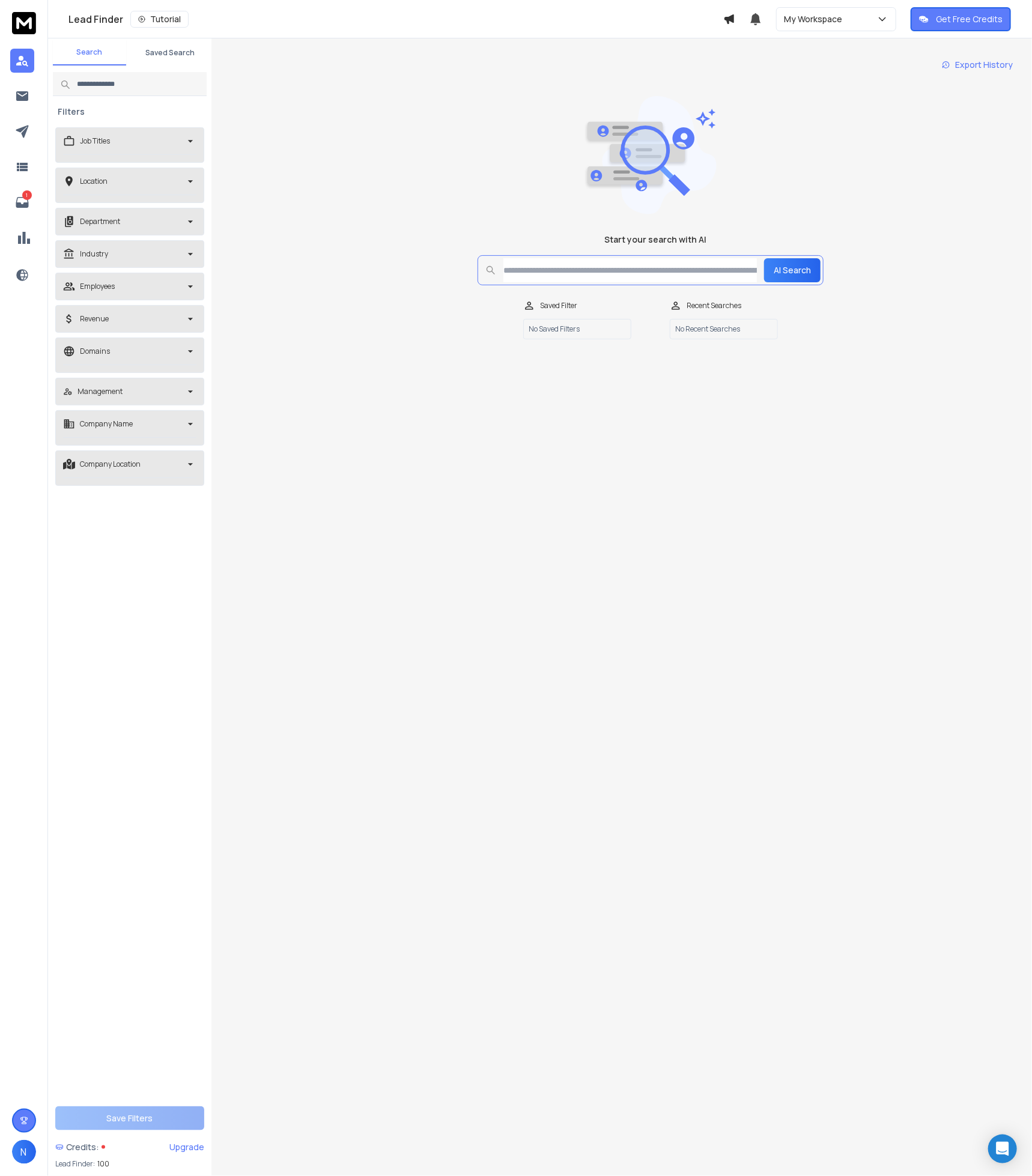
click at [110, 146] on div "Job Titles" at bounding box center [86, 141] width 47 height 12
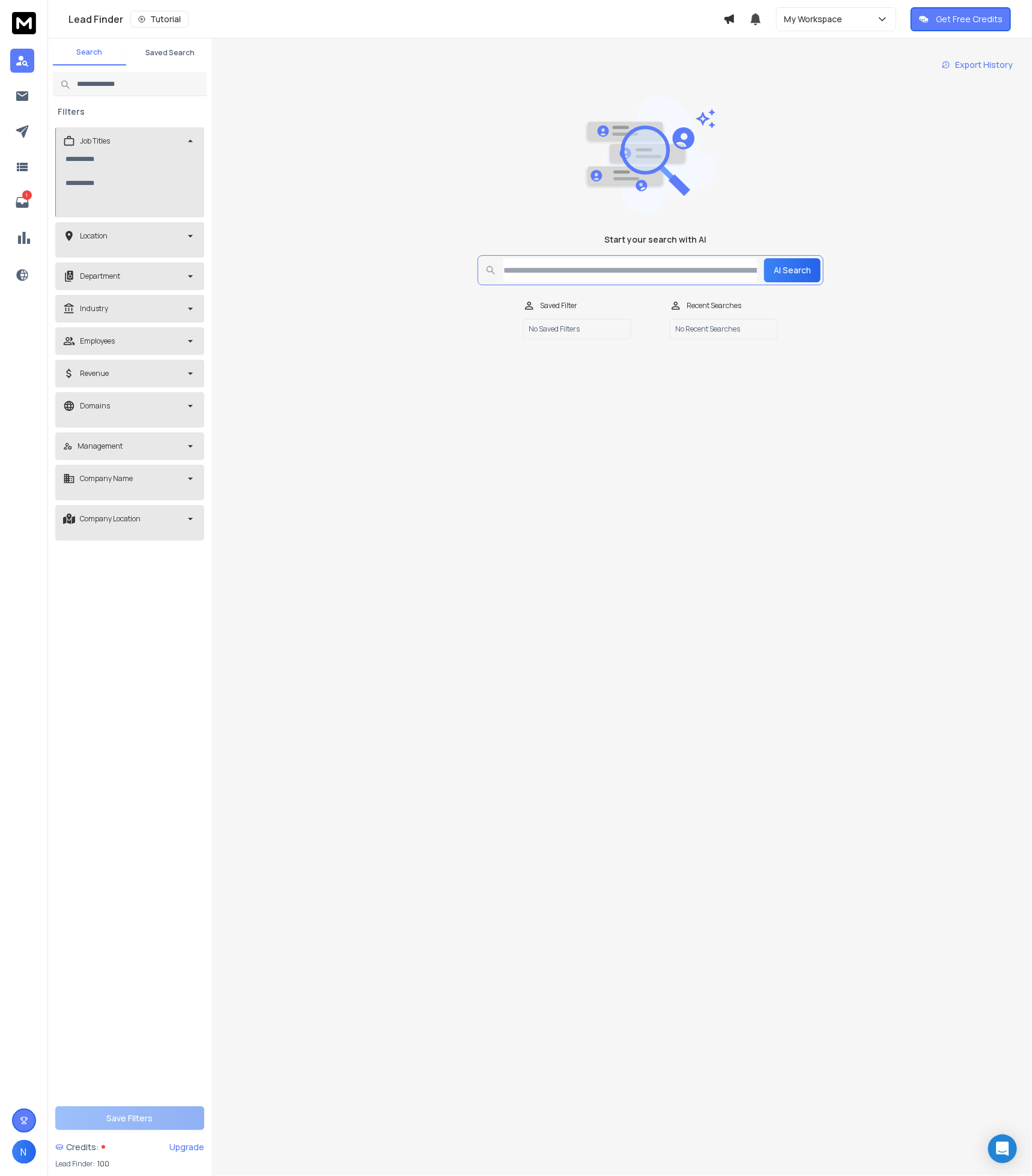
click at [125, 140] on div "Job Titles" at bounding box center [130, 141] width 133 height 12
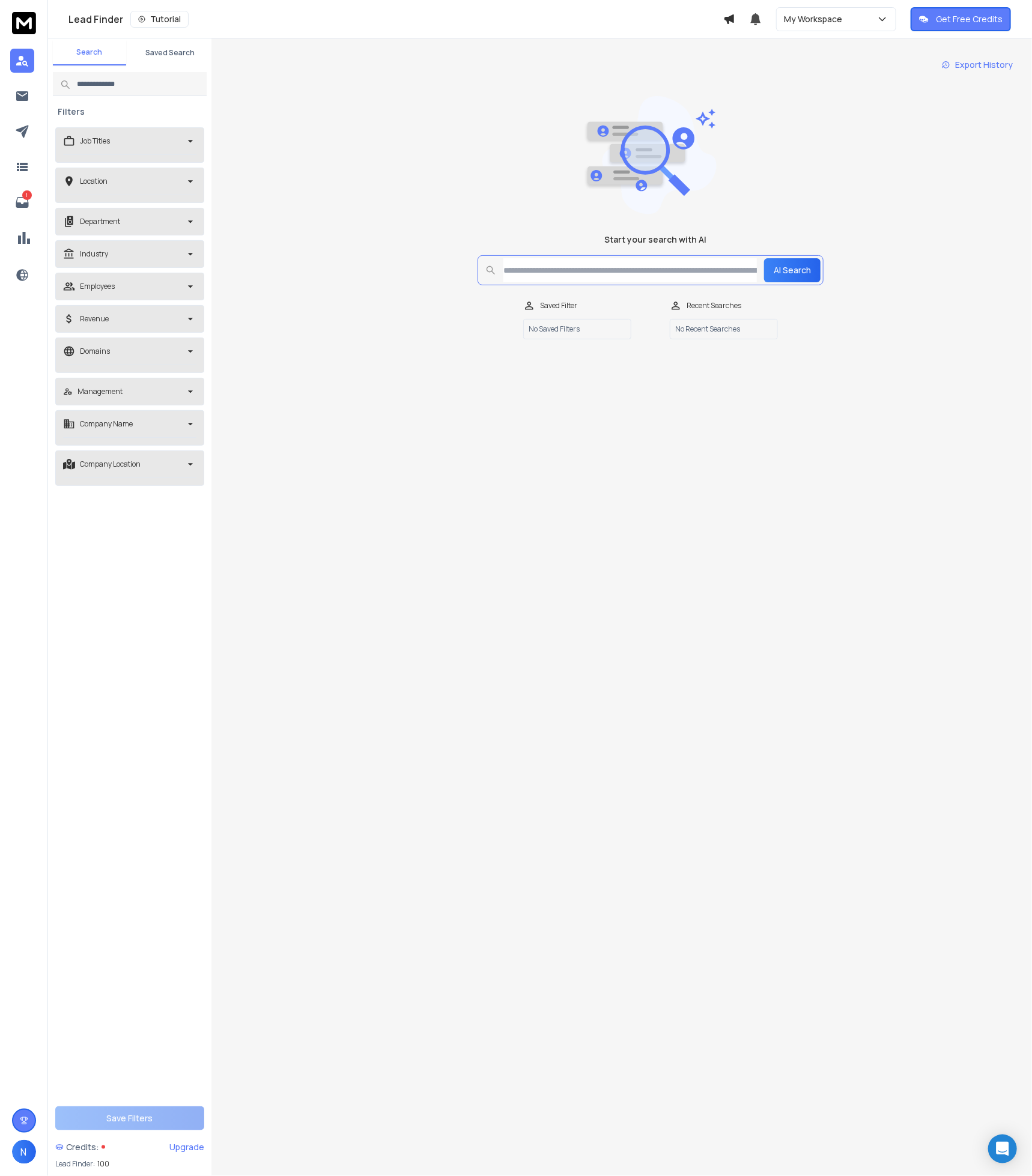
click at [158, 227] on div "Department" at bounding box center [130, 221] width 149 height 27
click at [197, 226] on div "Department" at bounding box center [130, 221] width 149 height 27
click at [189, 220] on icon at bounding box center [190, 222] width 12 height 12
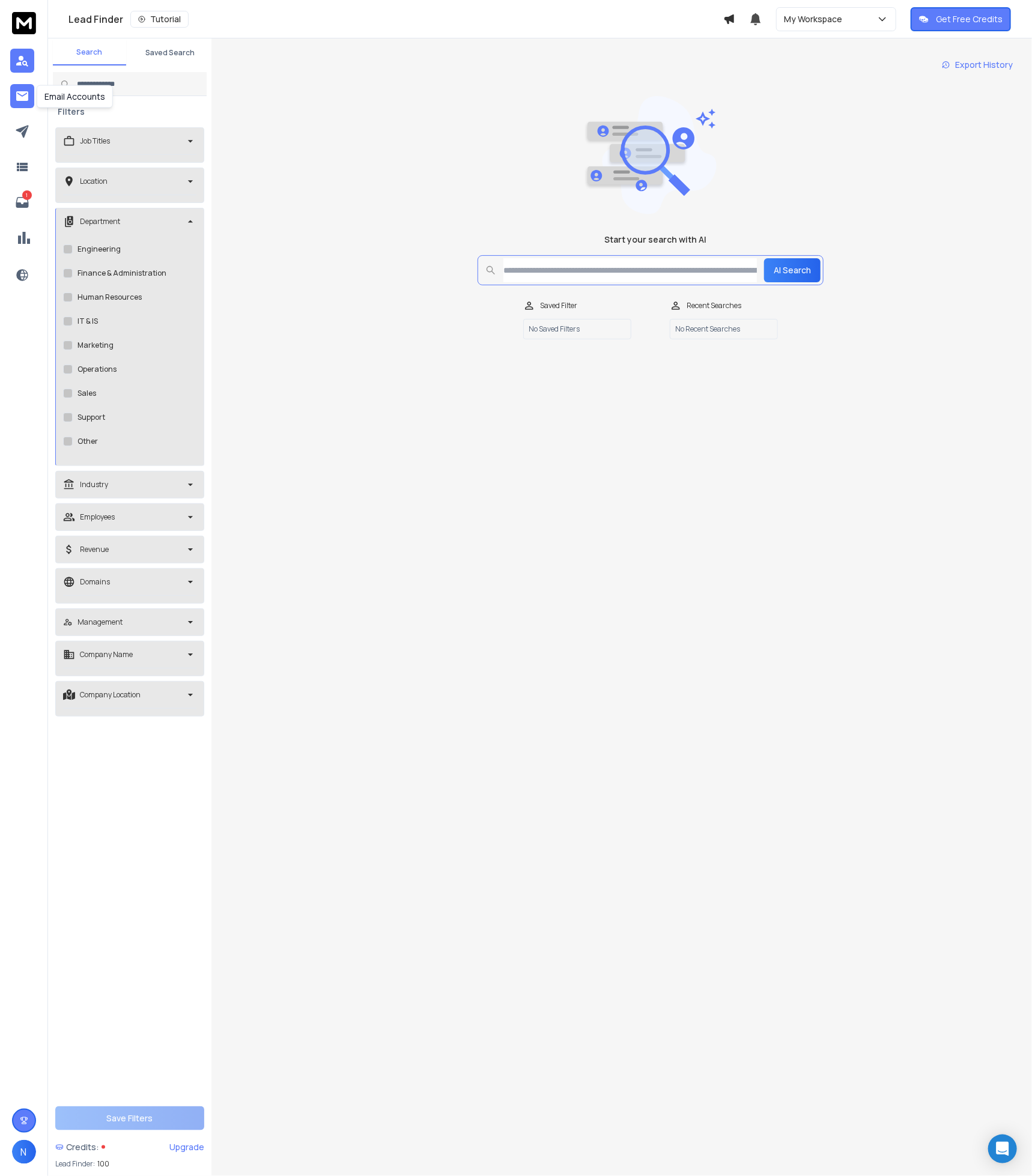
click at [28, 97] on icon at bounding box center [22, 96] width 14 height 14
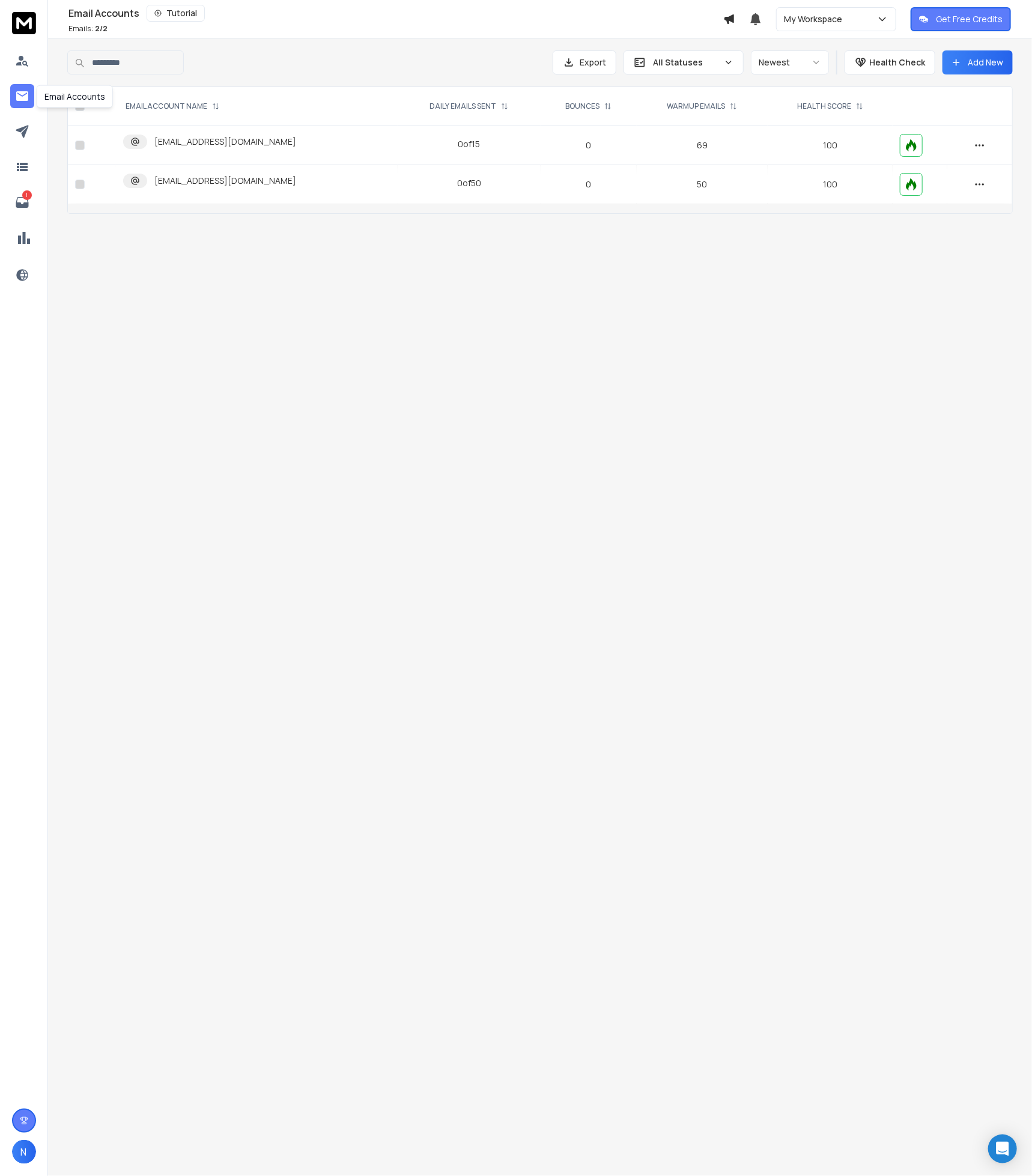
click at [295, 57] on div at bounding box center [306, 62] width 478 height 24
